Goal: Information Seeking & Learning: Understand process/instructions

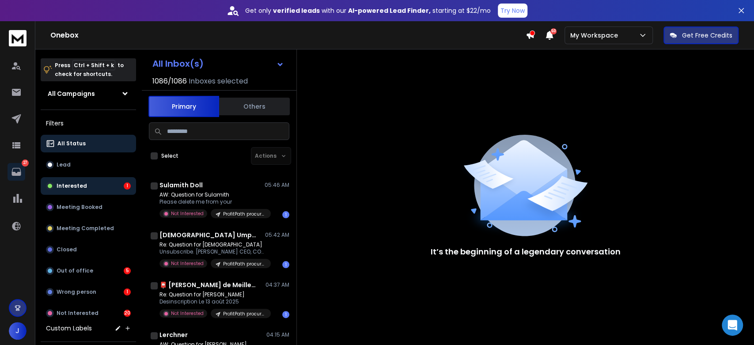
click at [98, 182] on button "Interested 1" at bounding box center [88, 186] width 95 height 18
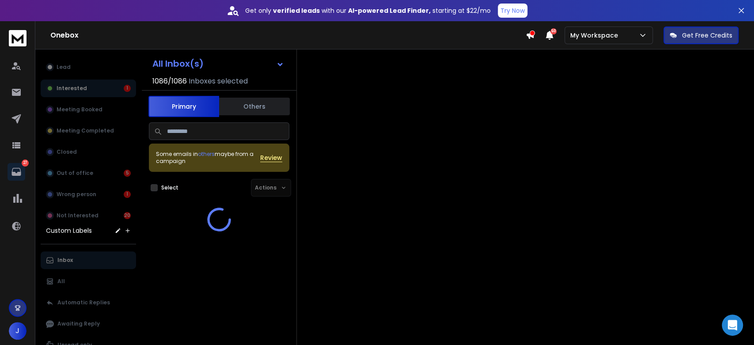
scroll to position [98, 0]
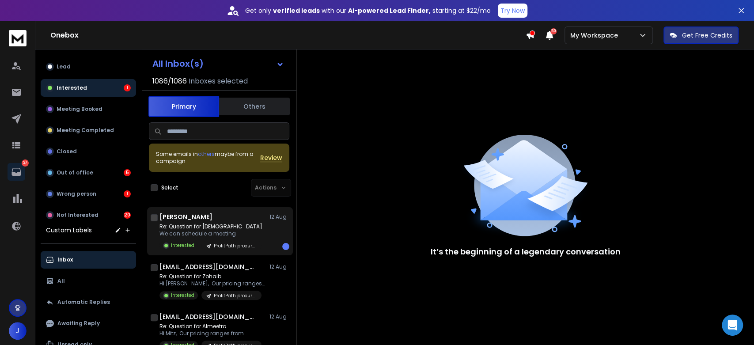
click at [263, 247] on div "Re: Question for Zahidul We can schedule a meeting Interested ProfitPath procur…" at bounding box center [224, 236] width 130 height 27
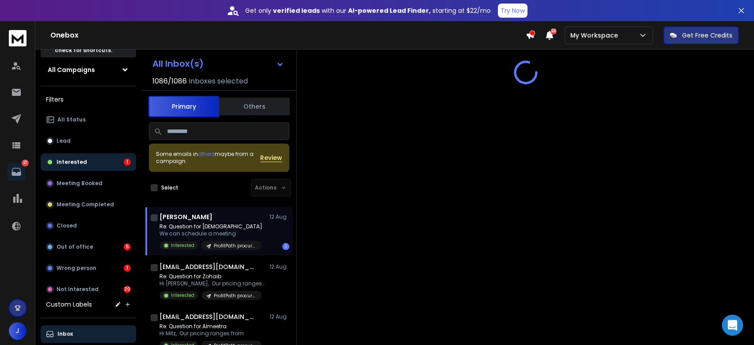
scroll to position [0, 0]
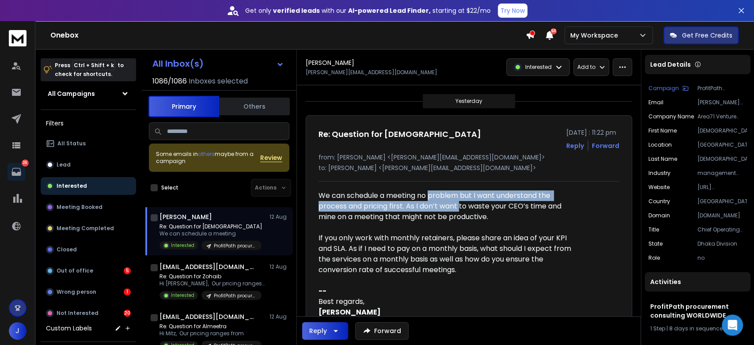
drag, startPoint x: 431, startPoint y: 195, endPoint x: 459, endPoint y: 206, distance: 30.3
click at [459, 206] on div "We can schedule a meeting no problem but I want understand the process and pric…" at bounding box center [447, 206] width 258 height 32
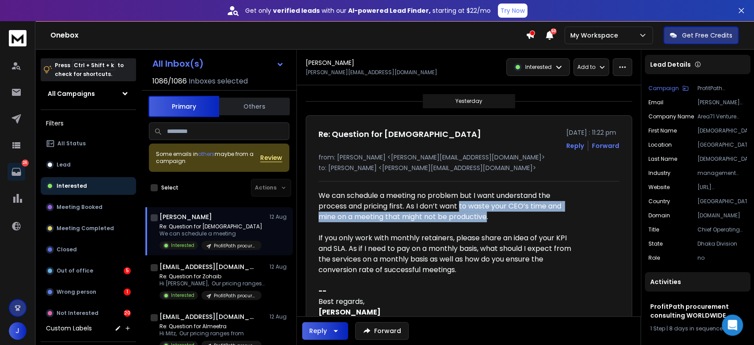
drag, startPoint x: 459, startPoint y: 206, endPoint x: 452, endPoint y: 218, distance: 14.0
click at [452, 218] on div "We can schedule a meeting no problem but I want understand the process and pric…" at bounding box center [447, 206] width 258 height 32
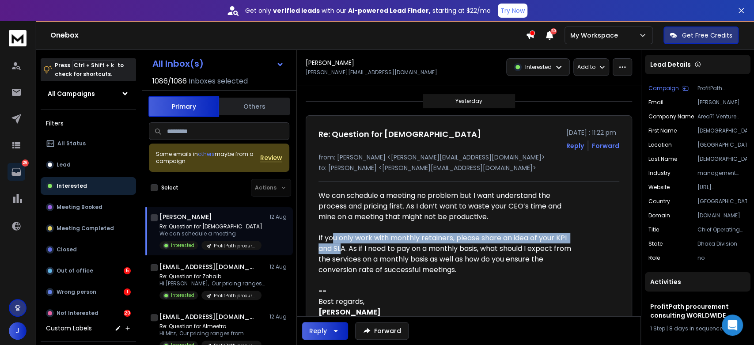
drag, startPoint x: 333, startPoint y: 238, endPoint x: 341, endPoint y: 250, distance: 14.7
click at [341, 250] on div "If you only work with monthly retainers, please share an idea of your KPI and S…" at bounding box center [447, 298] width 258 height 130
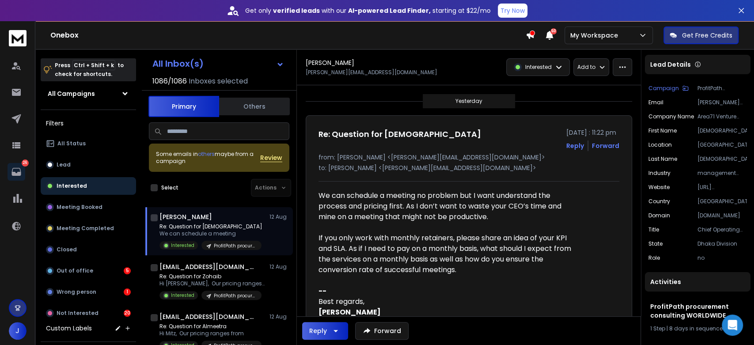
click at [350, 250] on div "If you only work with monthly retainers, please share an idea of your KPI and S…" at bounding box center [447, 298] width 258 height 130
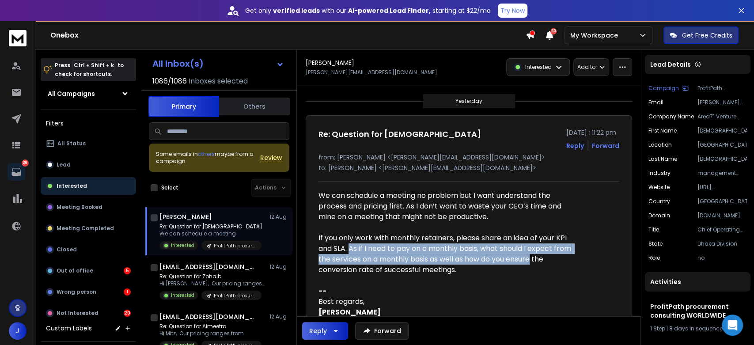
drag, startPoint x: 350, startPoint y: 250, endPoint x: 530, endPoint y: 254, distance: 180.2
click at [530, 254] on div "If you only work with monthly retainers, please share an idea of your KPI and S…" at bounding box center [447, 298] width 258 height 130
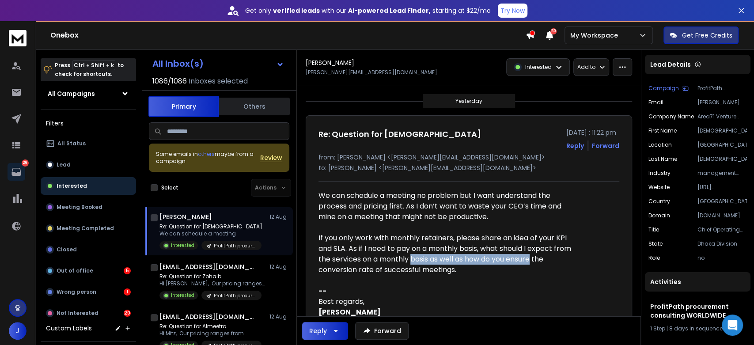
drag, startPoint x: 530, startPoint y: 254, endPoint x: 426, endPoint y: 262, distance: 104.0
click at [426, 262] on div "If you only work with monthly retainers, please share an idea of your KPI and S…" at bounding box center [447, 298] width 258 height 130
